Goal: Task Accomplishment & Management: Manage account settings

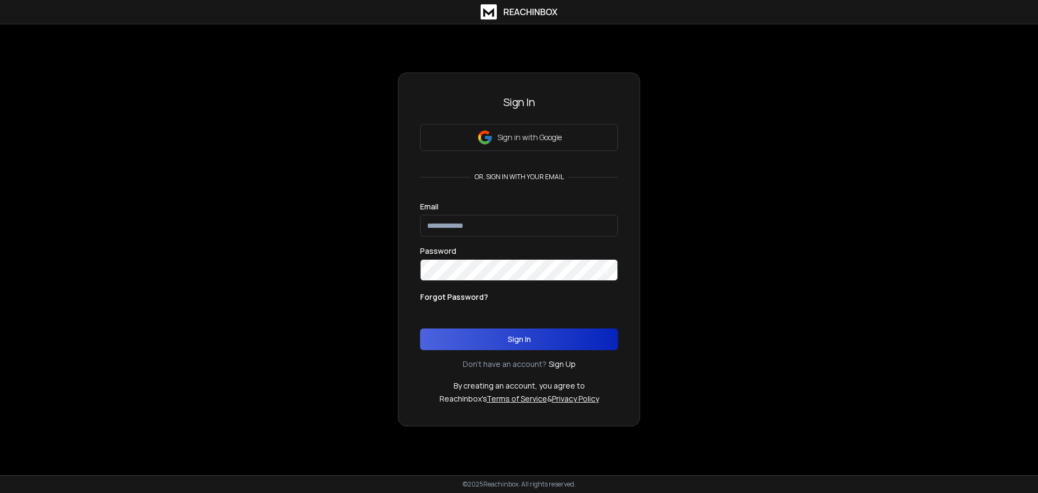
type input "**********"
click at [489, 219] on input "**********" at bounding box center [519, 226] width 198 height 22
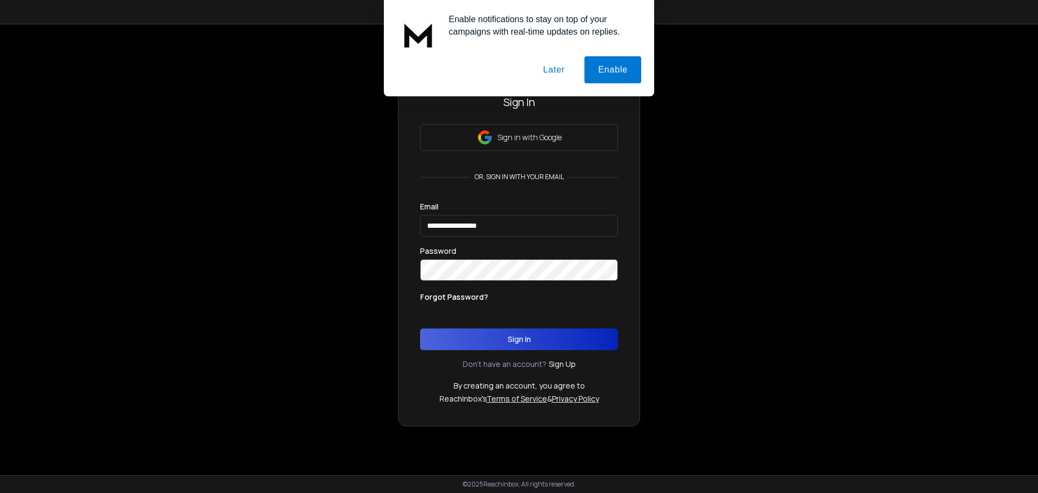
click at [503, 331] on button "Sign In" at bounding box center [519, 339] width 198 height 22
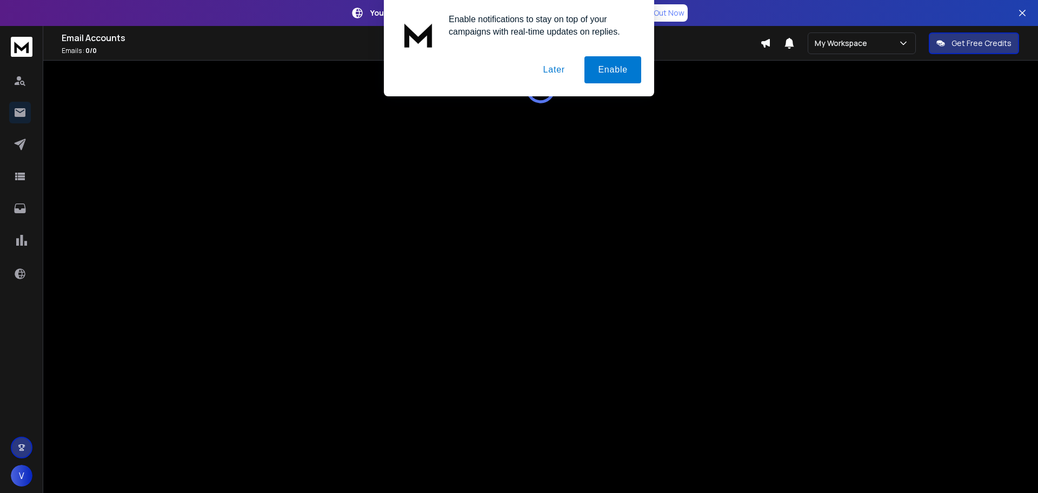
click at [560, 71] on button "Later" at bounding box center [553, 69] width 49 height 27
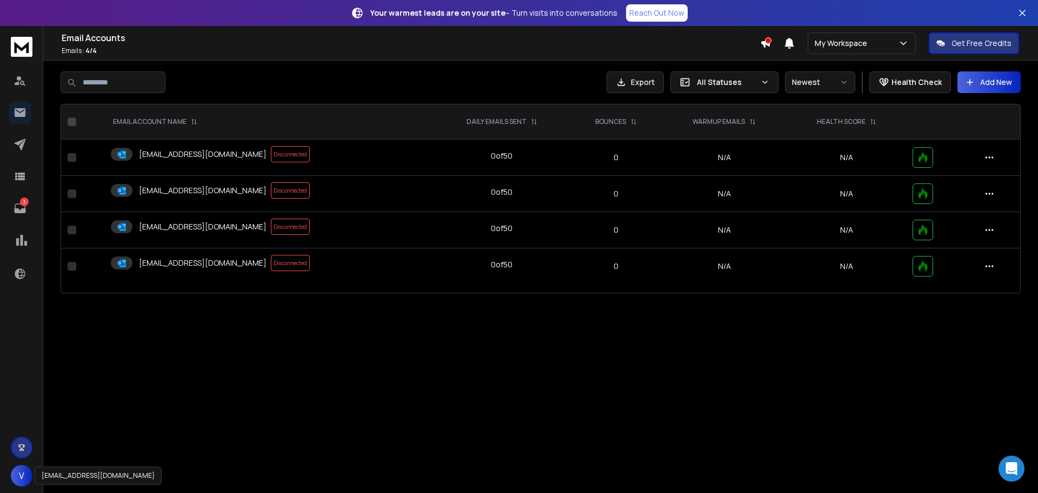
click at [26, 477] on span "V" at bounding box center [22, 476] width 22 height 22
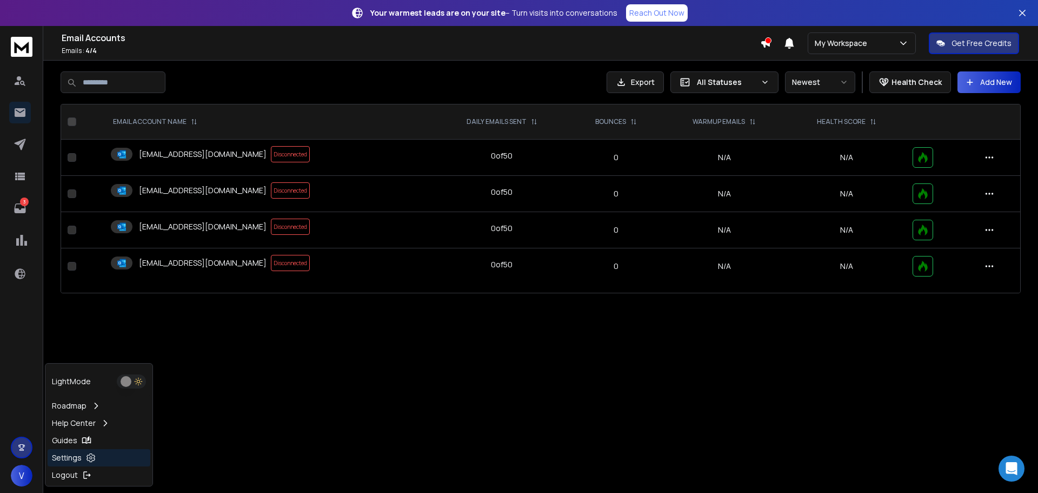
click at [86, 457] on icon at bounding box center [91, 458] width 10 height 10
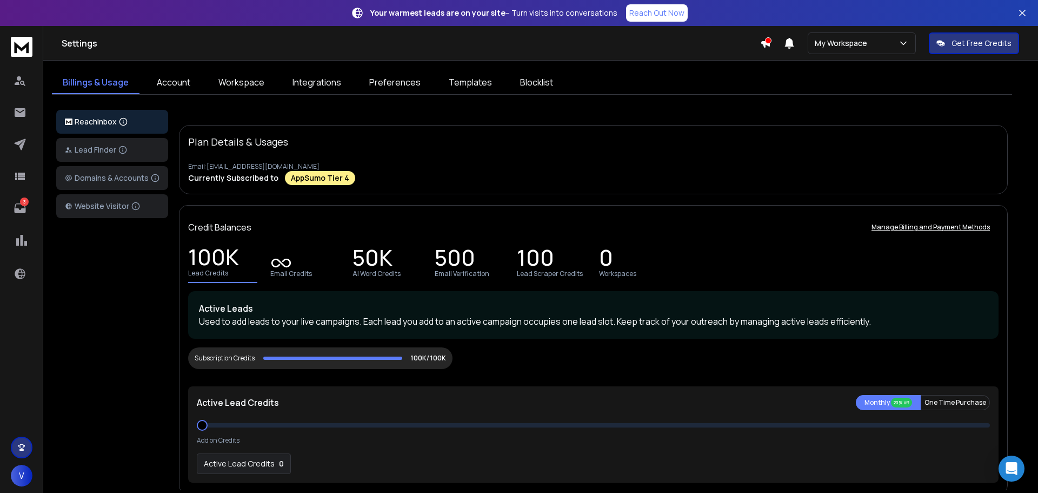
click at [259, 84] on link "Workspace" at bounding box center [242, 82] width 68 height 23
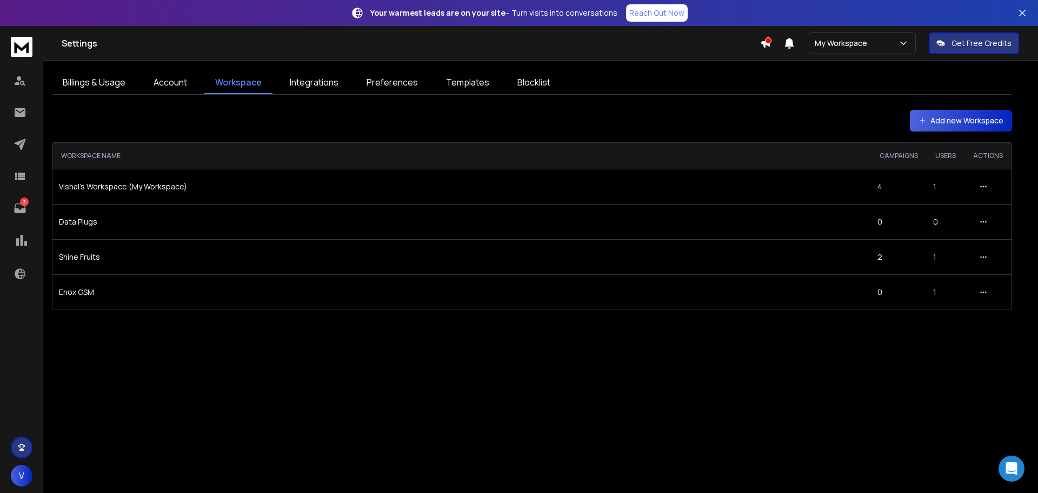
click at [174, 78] on link "Account" at bounding box center [170, 82] width 55 height 23
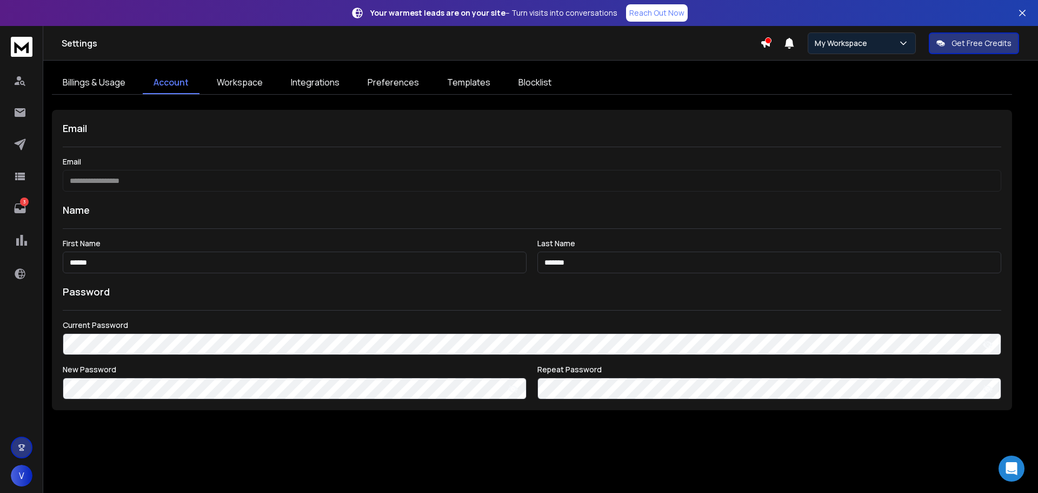
click at [862, 40] on p "My Workspace" at bounding box center [843, 43] width 57 height 11
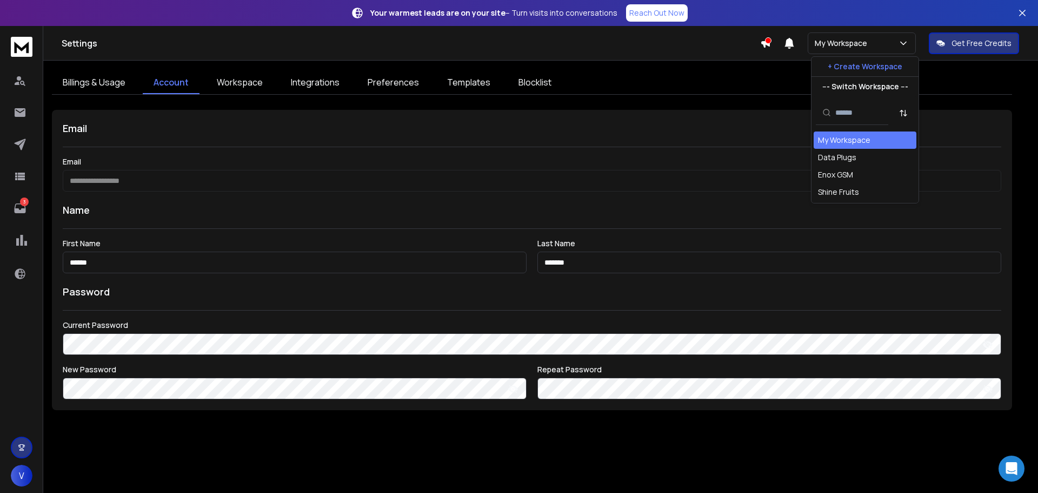
click at [81, 88] on link "Billings & Usage" at bounding box center [94, 82] width 84 height 23
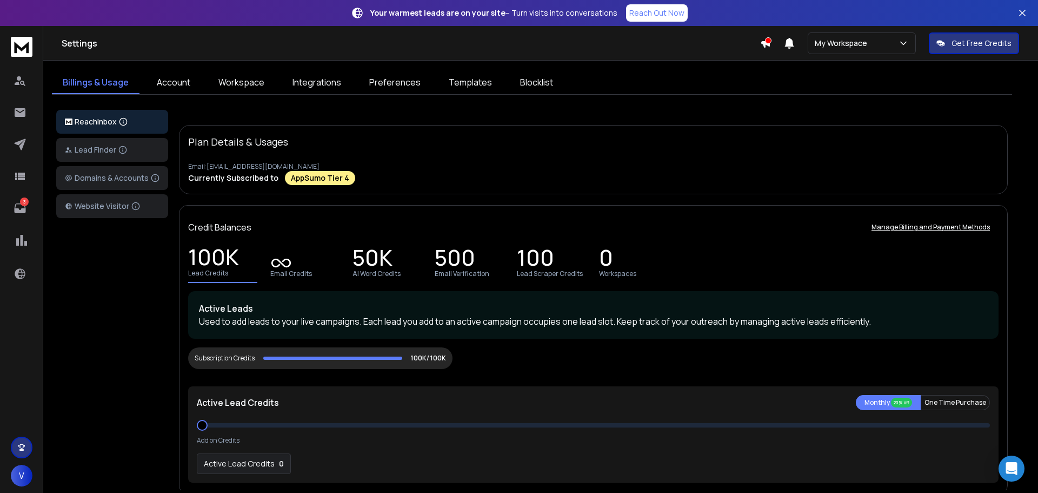
click at [179, 86] on link "Account" at bounding box center [173, 82] width 55 height 23
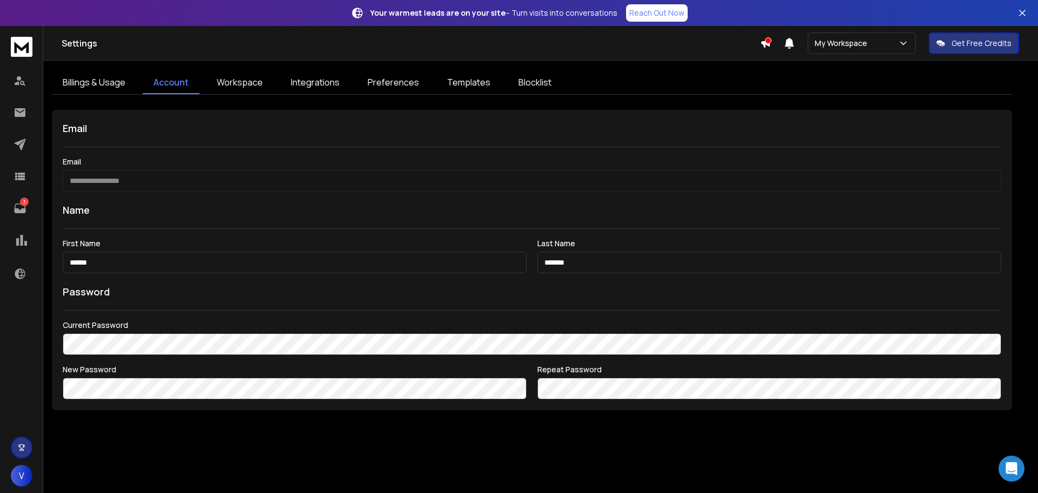
click at [235, 84] on link "Workspace" at bounding box center [240, 82] width 68 height 23
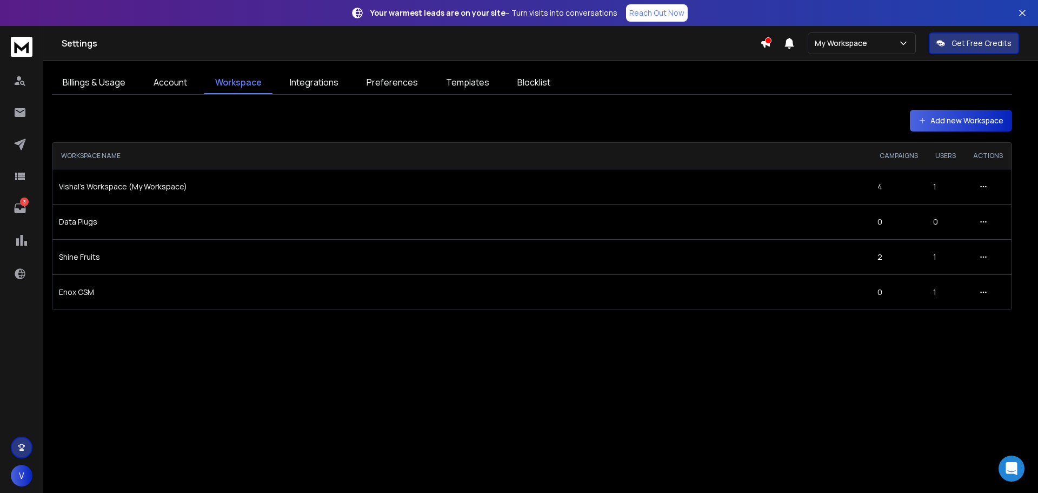
click at [314, 84] on link "Integrations" at bounding box center [314, 82] width 70 height 23
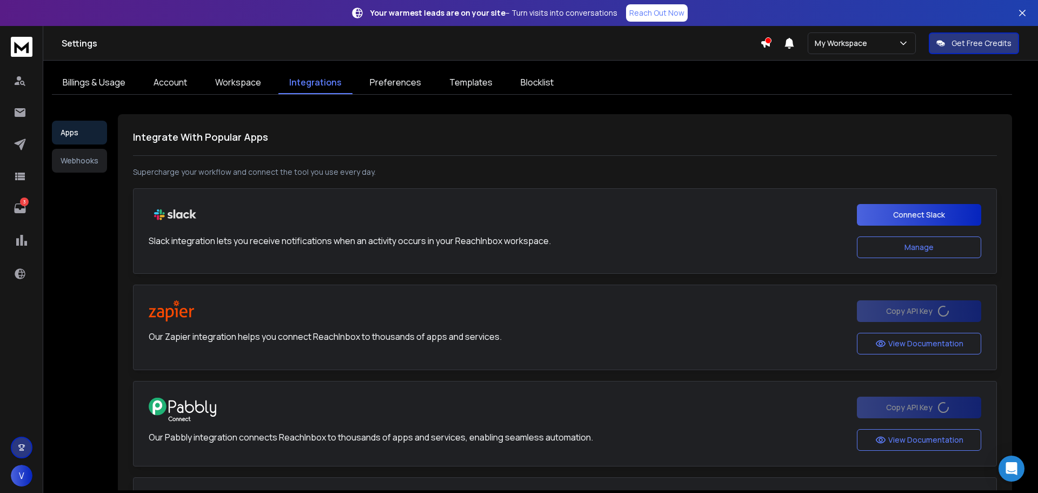
click at [386, 83] on link "Preferences" at bounding box center [395, 82] width 73 height 23
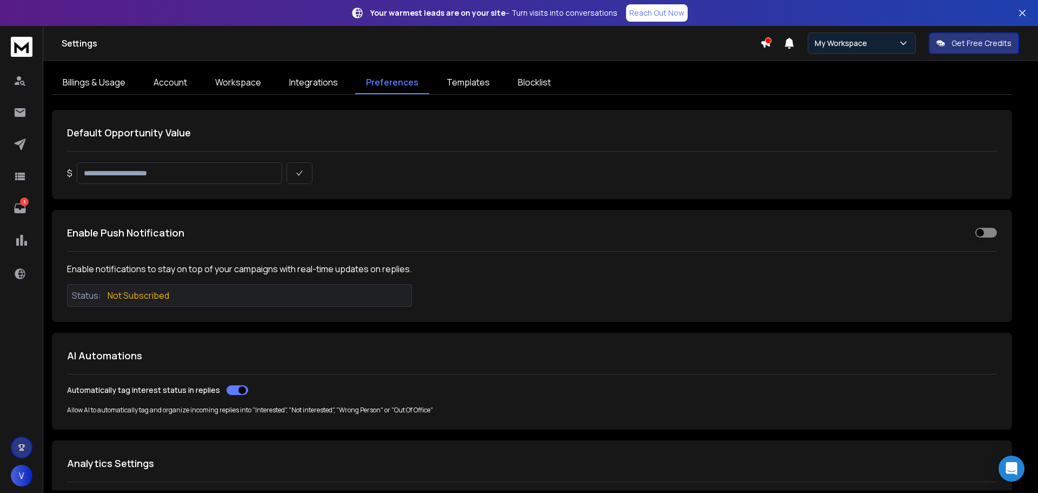
click at [885, 39] on div "My Workspace" at bounding box center [862, 43] width 94 height 11
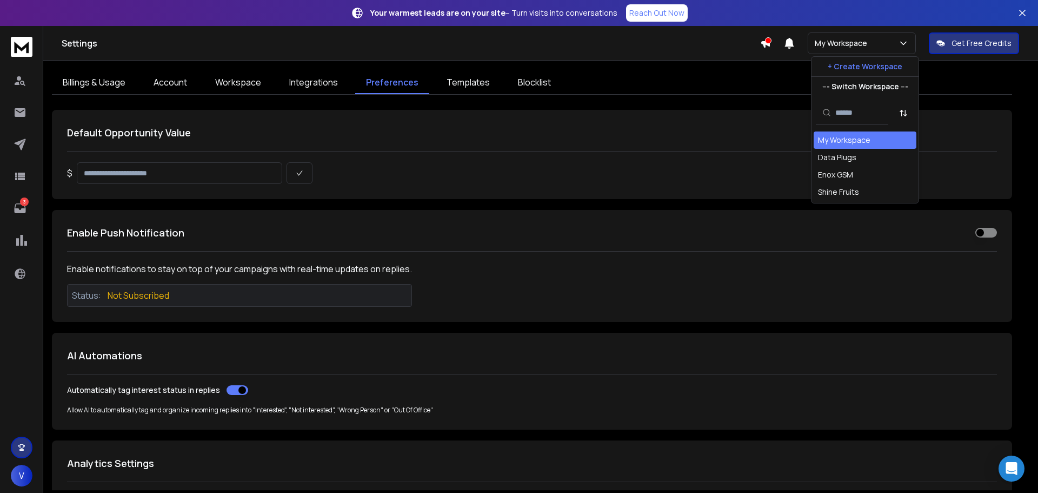
click at [178, 82] on link "Account" at bounding box center [170, 82] width 55 height 23
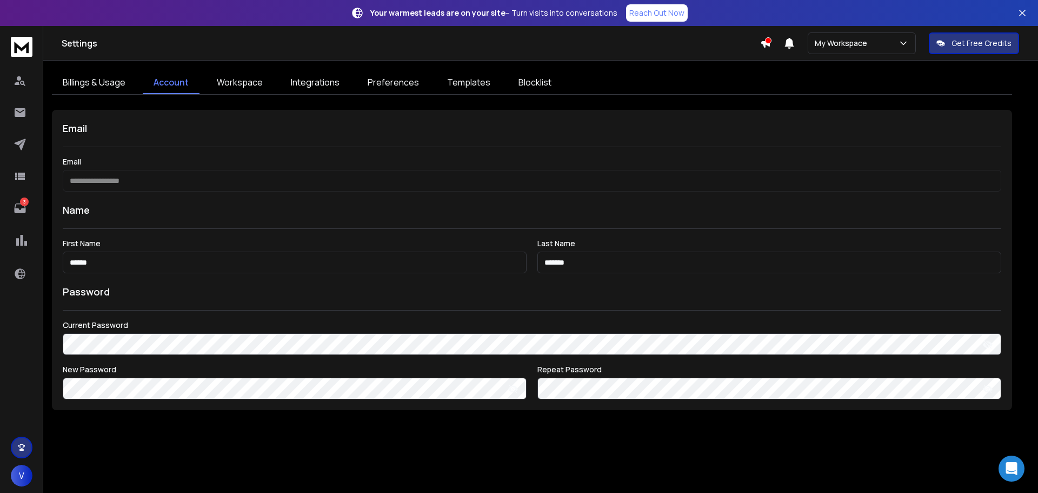
click at [108, 82] on link "Billings & Usage" at bounding box center [94, 82] width 84 height 23
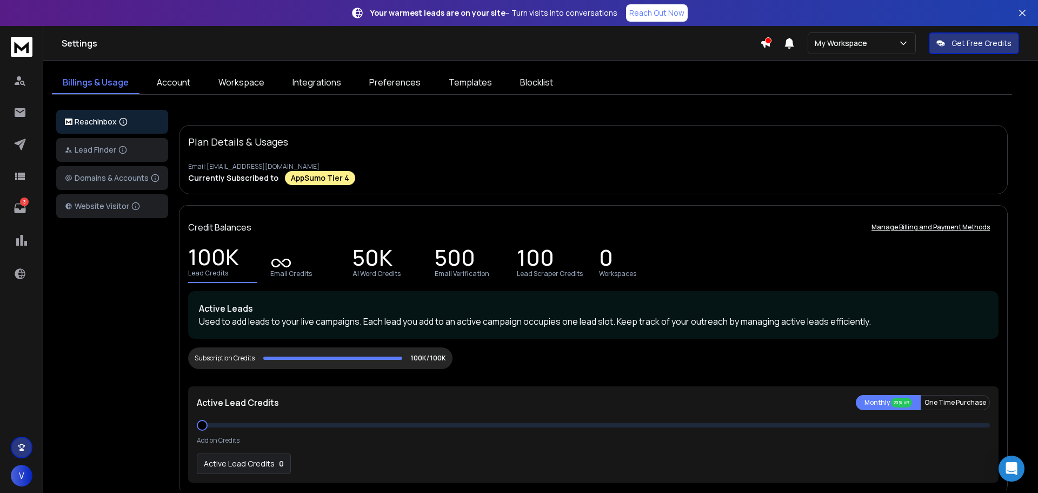
click at [242, 87] on link "Workspace" at bounding box center [242, 82] width 68 height 23
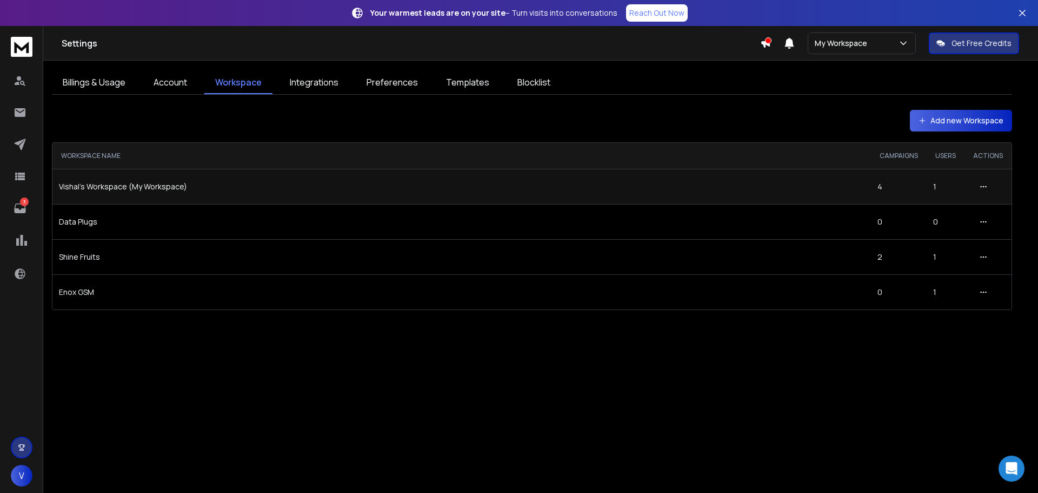
click at [713, 184] on td "Vishal's Workspace (My Workspace)" at bounding box center [461, 186] width 819 height 35
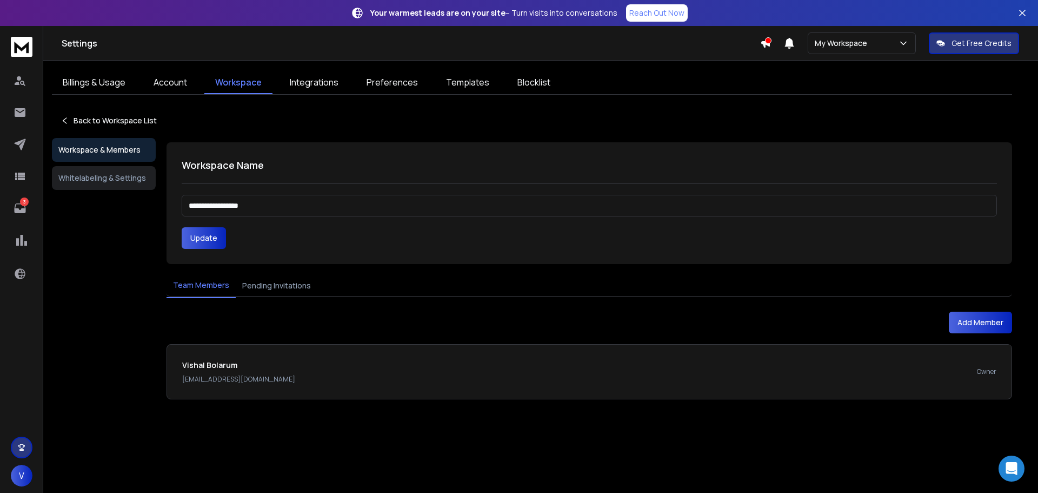
click at [991, 320] on button "Add Member" at bounding box center [980, 322] width 63 height 22
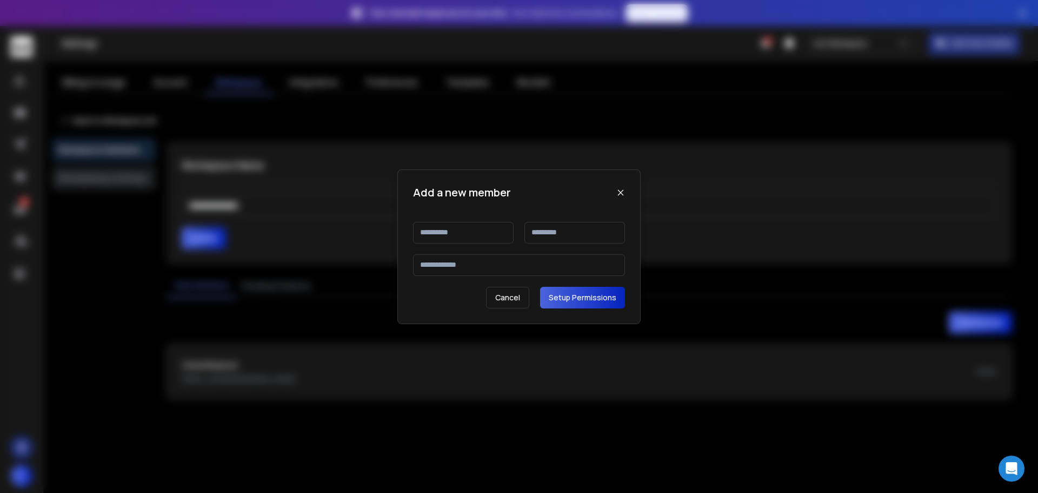
click at [453, 231] on input at bounding box center [463, 233] width 101 height 22
type input "****"
type input "*"
type input "**********"
click at [585, 296] on button "Setup Permissions" at bounding box center [582, 298] width 85 height 22
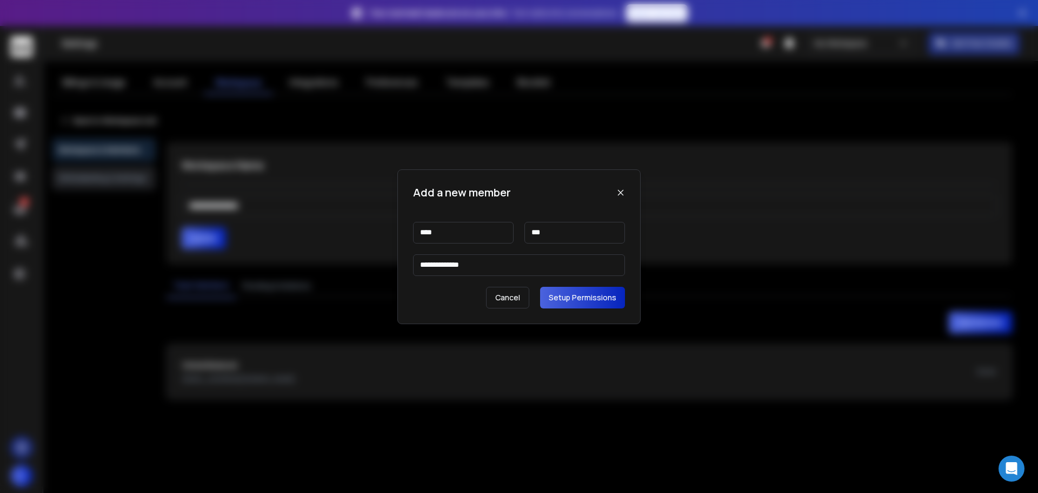
type input "***"
click at [573, 296] on button "Setup Permissions" at bounding box center [582, 298] width 85 height 22
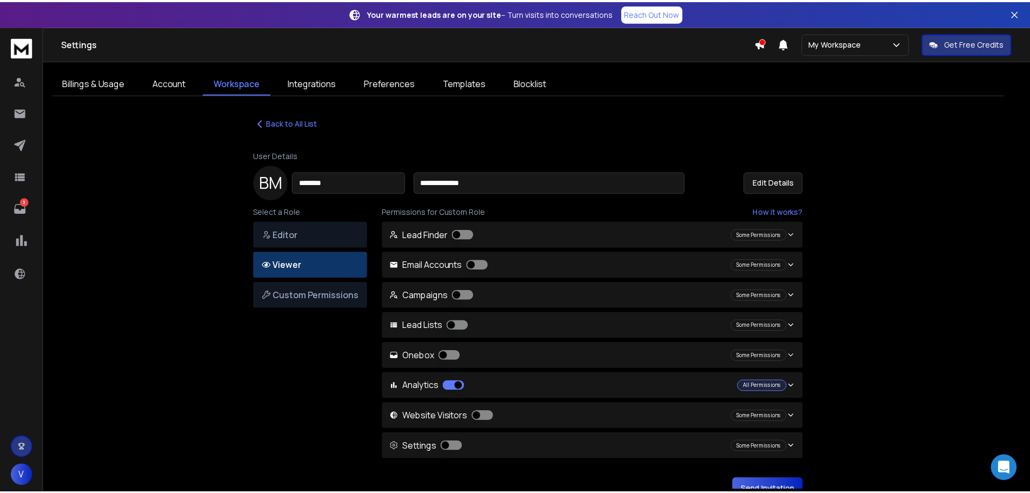
scroll to position [47, 0]
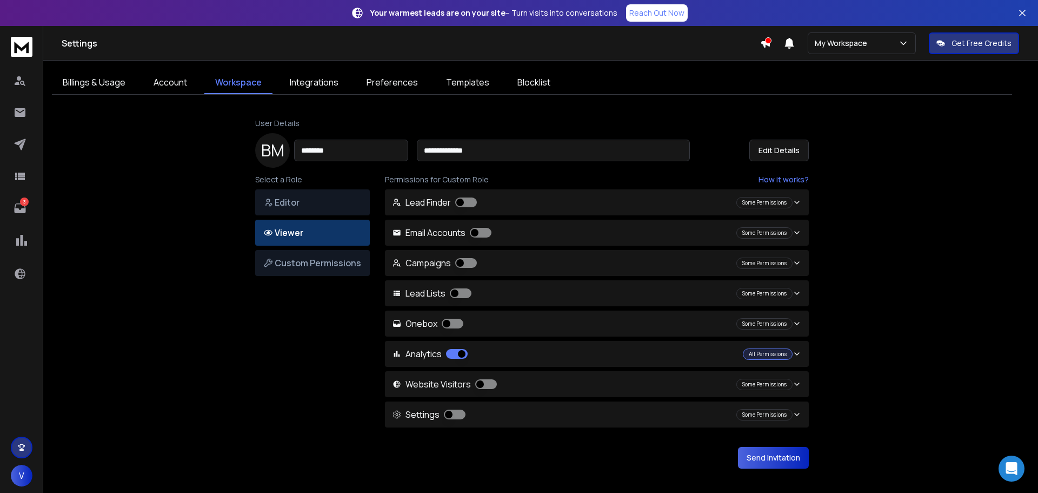
click at [451, 413] on button "button" at bounding box center [455, 414] width 22 height 10
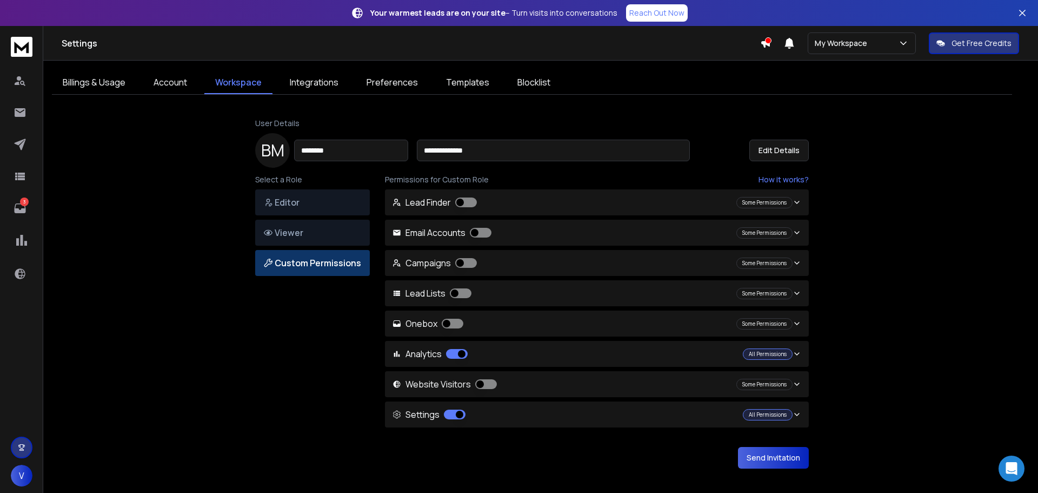
click at [477, 387] on button "button" at bounding box center [486, 384] width 22 height 10
click at [449, 324] on button "button" at bounding box center [453, 324] width 22 height 10
click at [455, 293] on button "button" at bounding box center [461, 293] width 22 height 10
click at [467, 264] on button "button" at bounding box center [466, 263] width 22 height 10
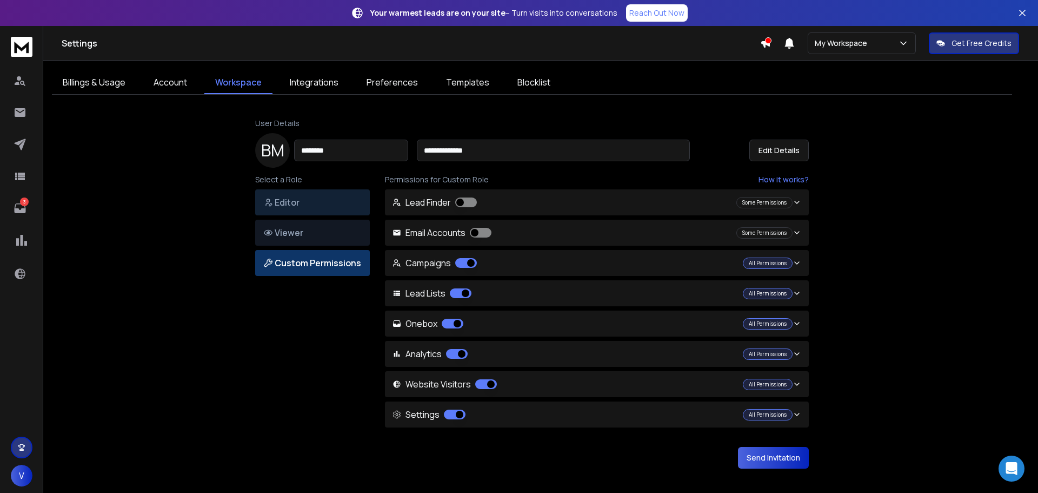
click at [333, 202] on p "Editor" at bounding box center [312, 202] width 97 height 13
click at [272, 202] on button "Editor" at bounding box center [267, 202] width 9 height 27
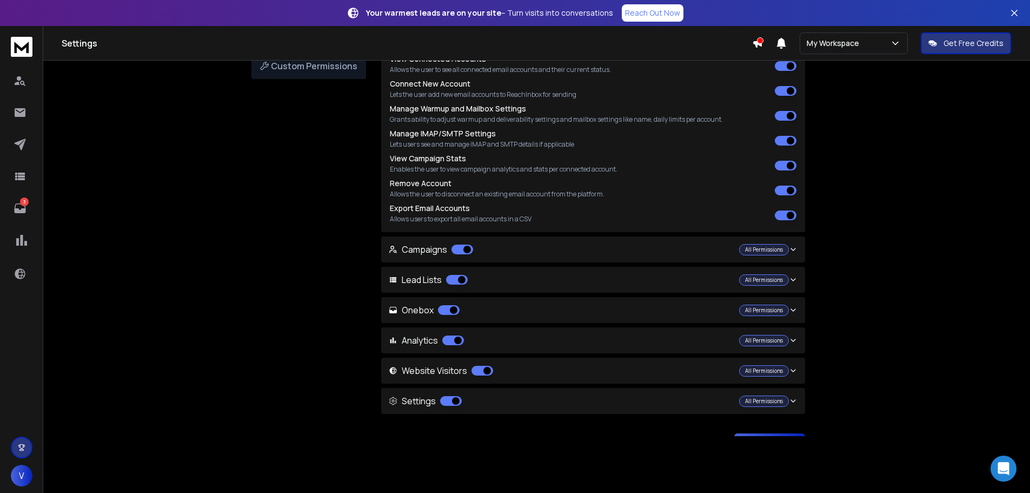
scroll to position [230, 0]
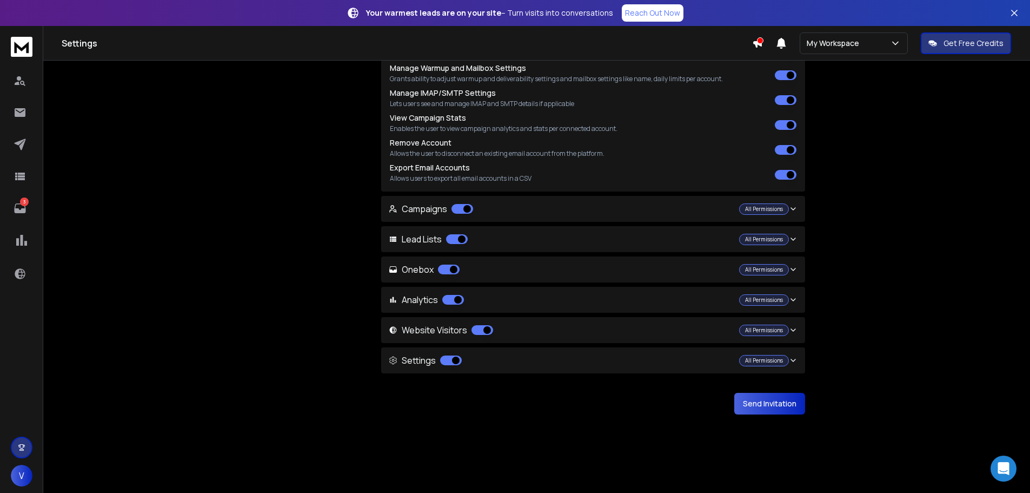
click at [784, 409] on button "Send Invitation" at bounding box center [769, 404] width 71 height 22
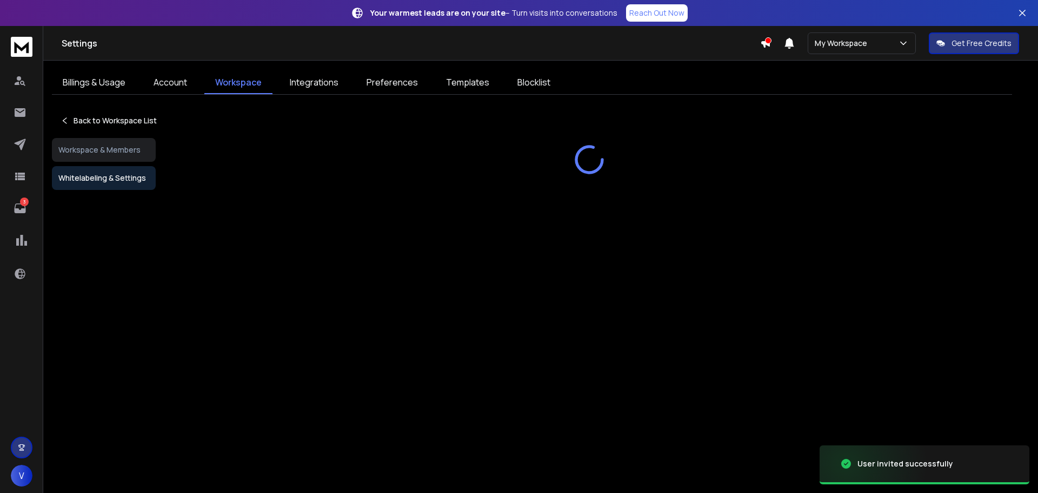
click at [140, 179] on button "Whitelabeling & Settings" at bounding box center [104, 178] width 104 height 24
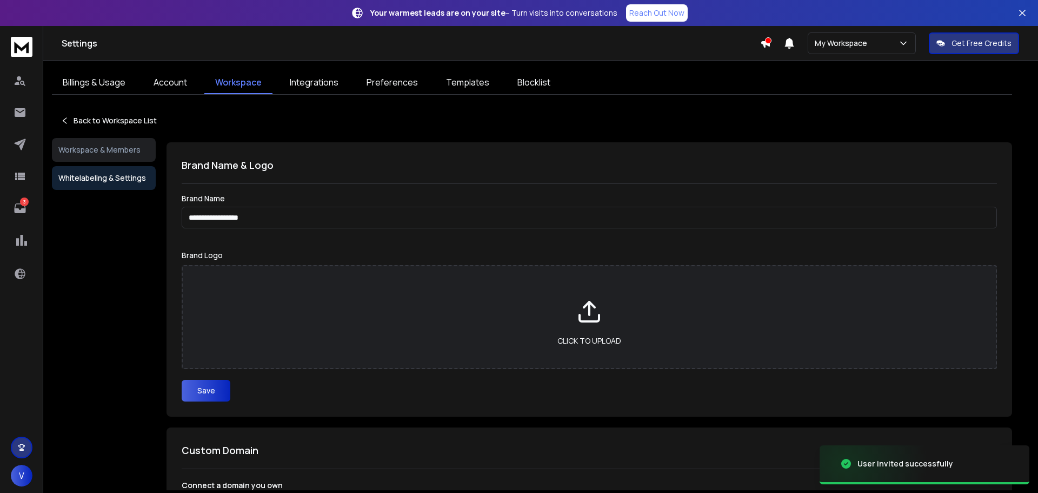
click at [97, 118] on p "Back to Workspace List" at bounding box center [115, 120] width 83 height 11
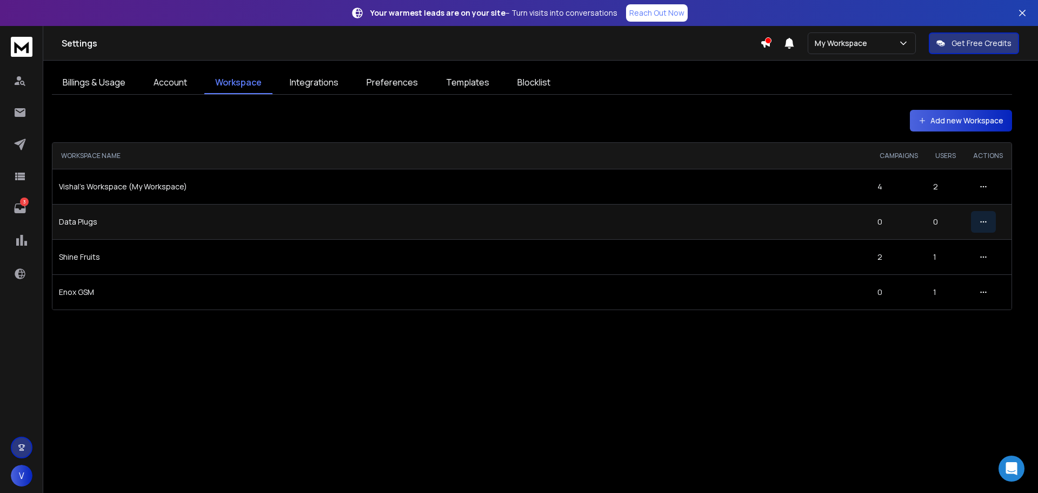
click at [987, 222] on icon "button" at bounding box center [984, 222] width 8 height 8
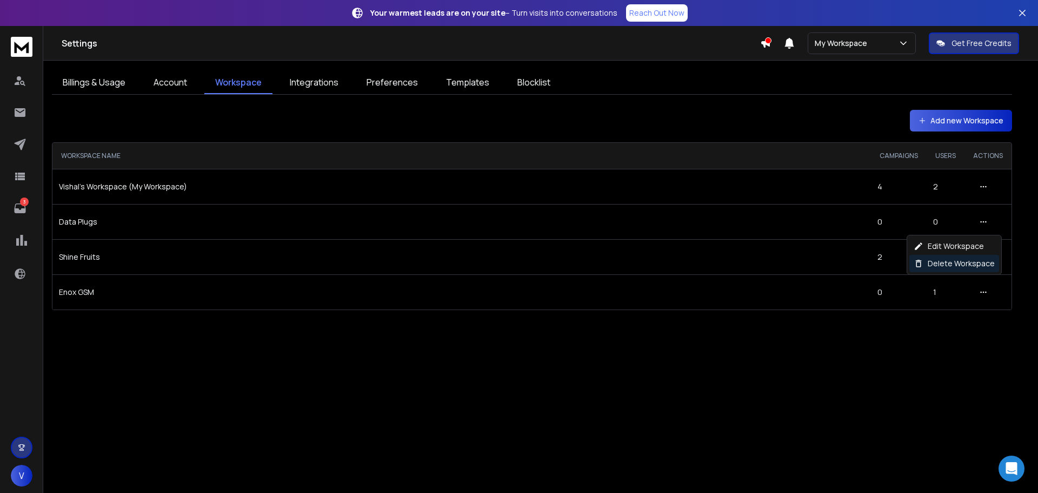
click at [970, 263] on p "Delete Workspace" at bounding box center [961, 263] width 67 height 11
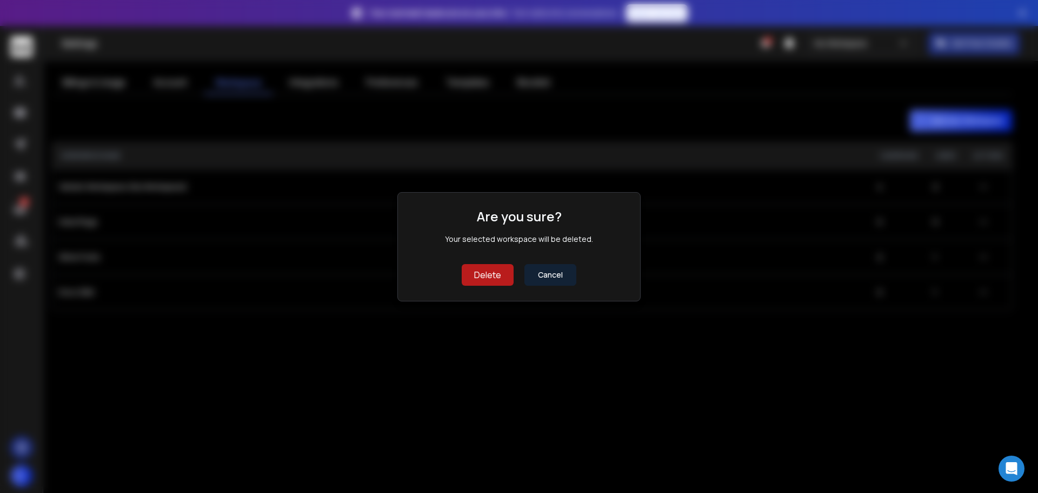
click at [481, 277] on button "Delete" at bounding box center [488, 275] width 52 height 22
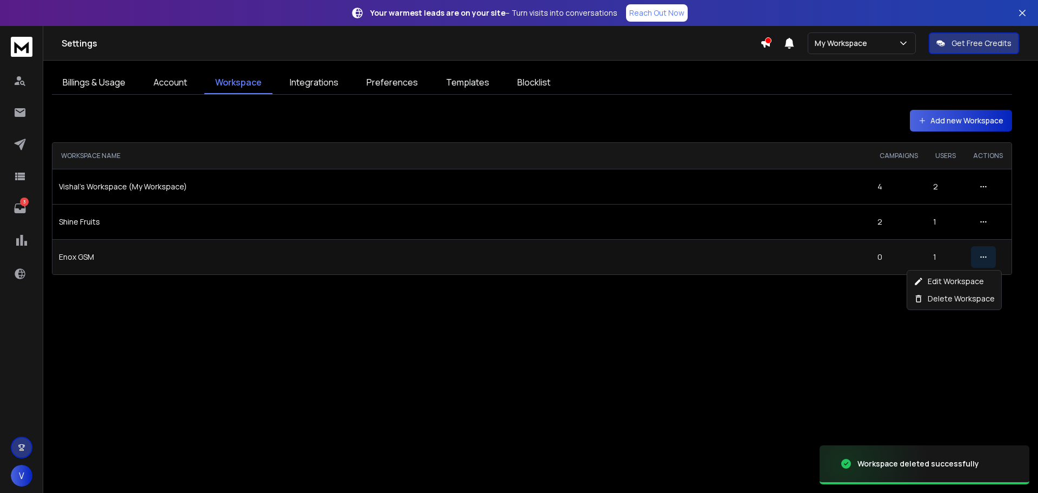
click at [987, 256] on icon "button" at bounding box center [984, 257] width 8 height 8
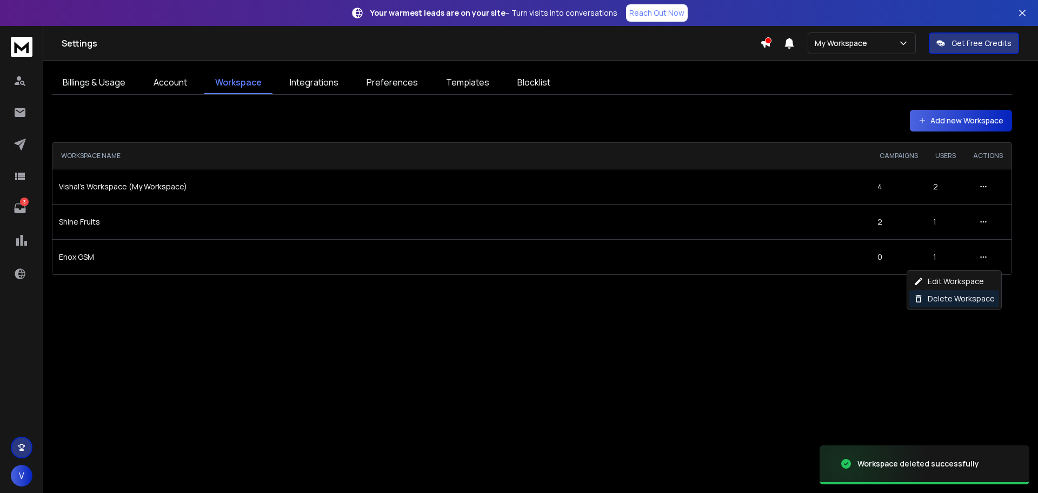
click at [961, 297] on p "Delete Workspace" at bounding box center [961, 298] width 67 height 11
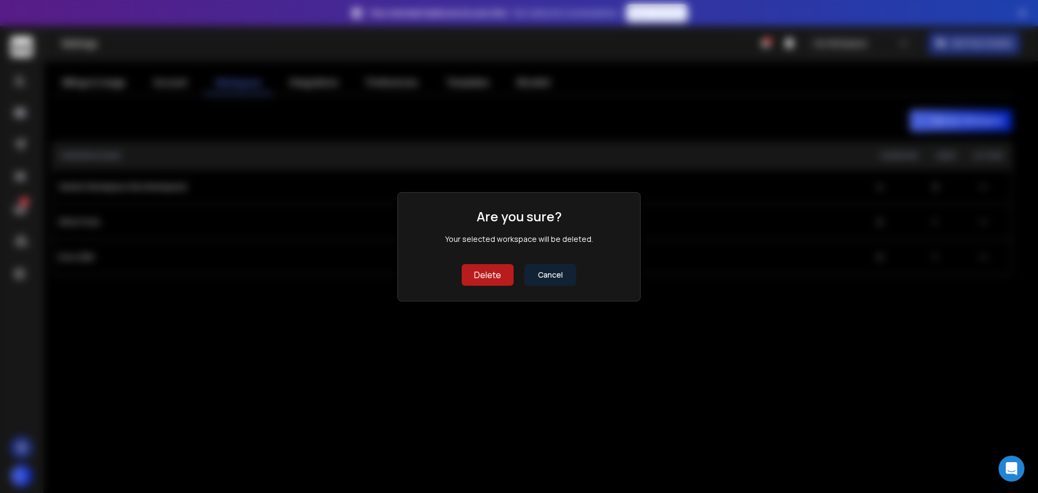
click at [495, 275] on button "Delete" at bounding box center [488, 275] width 52 height 22
